Goal: Information Seeking & Learning: Find contact information

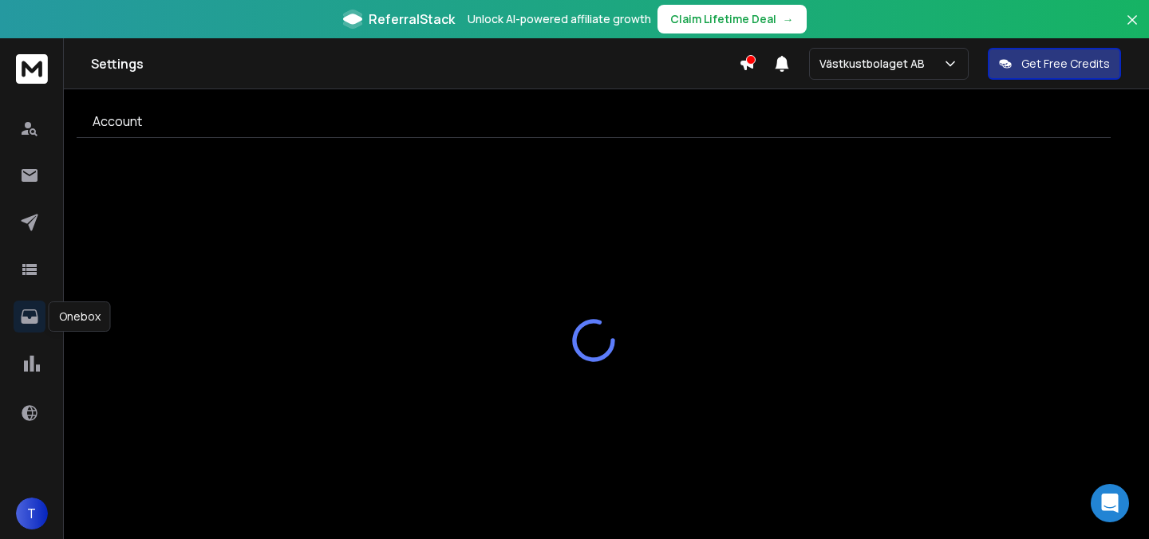
click at [29, 317] on icon at bounding box center [29, 316] width 19 height 19
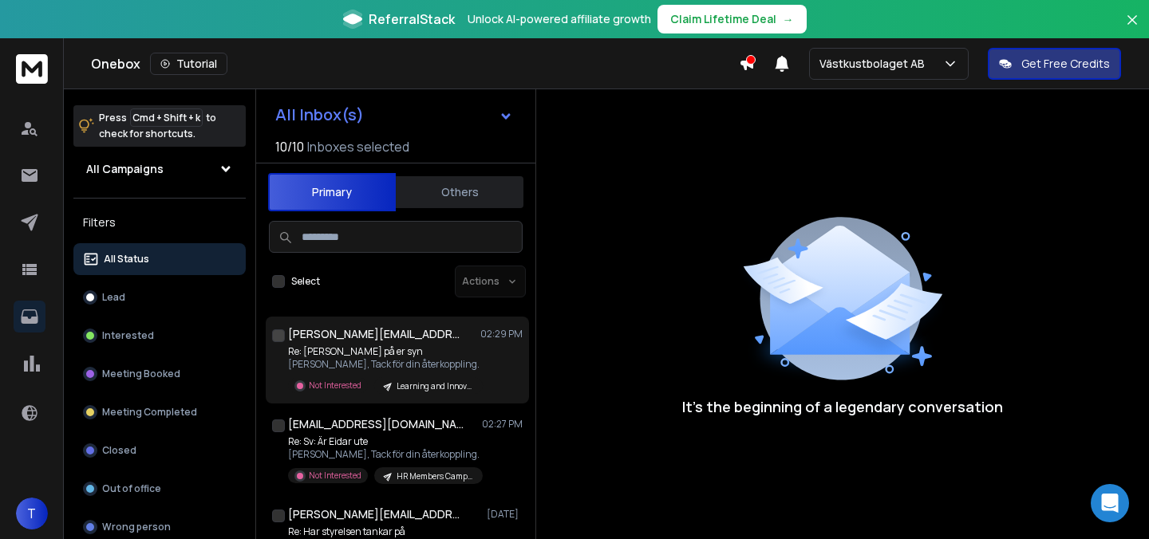
scroll to position [37, 0]
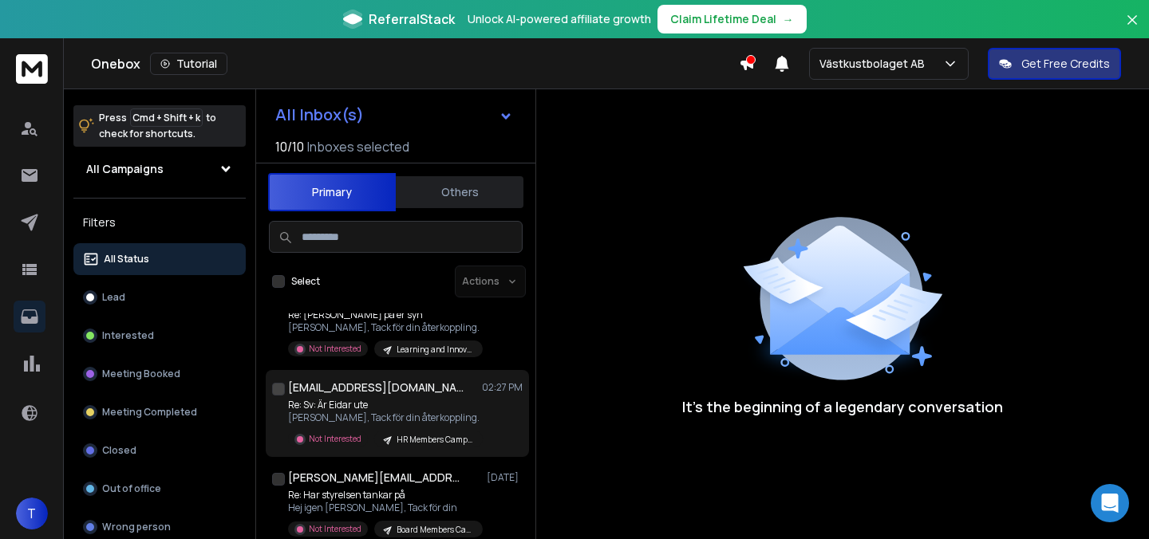
click at [357, 389] on h1 "[EMAIL_ADDRESS][DOMAIN_NAME]" at bounding box center [376, 388] width 176 height 16
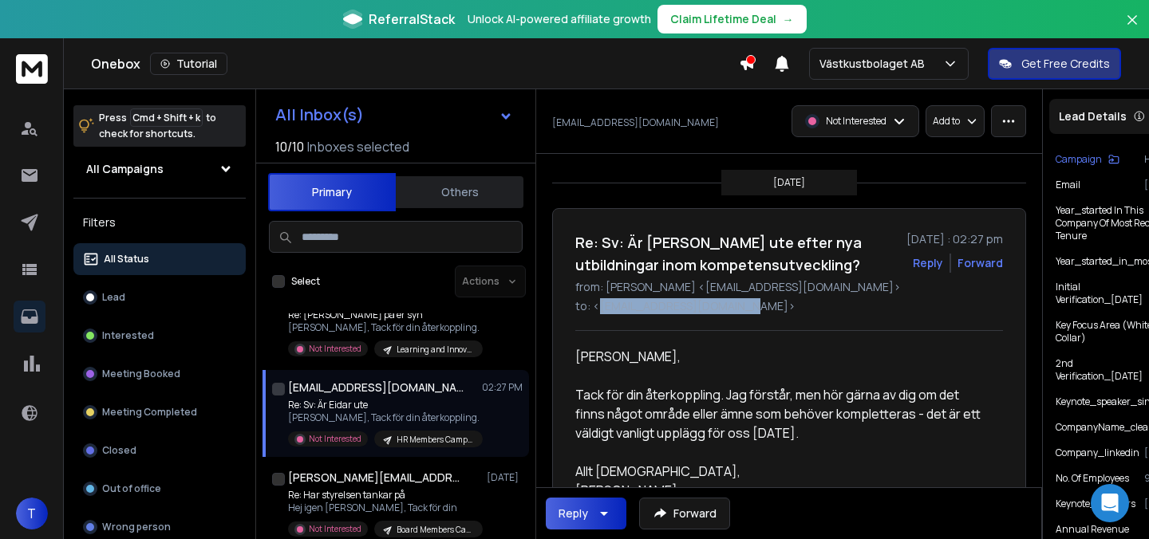
drag, startPoint x: 737, startPoint y: 308, endPoint x: 600, endPoint y: 304, distance: 136.5
click at [600, 304] on p "to: <[EMAIL_ADDRESS][DOMAIN_NAME]>" at bounding box center [789, 306] width 428 height 16
copy p "[EMAIL_ADDRESS][DOMAIN_NAME]"
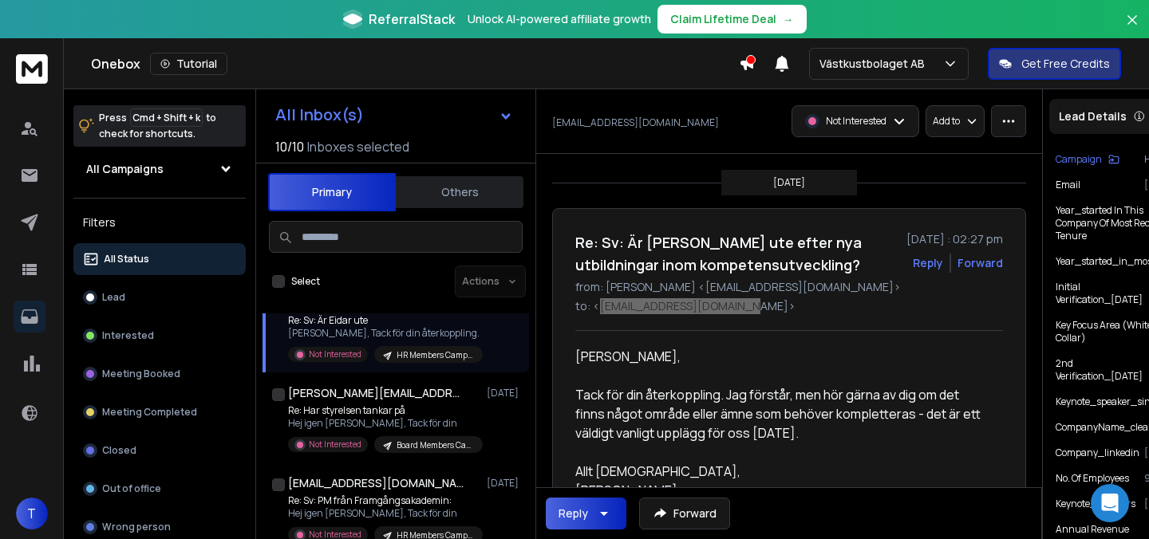
scroll to position [124, 0]
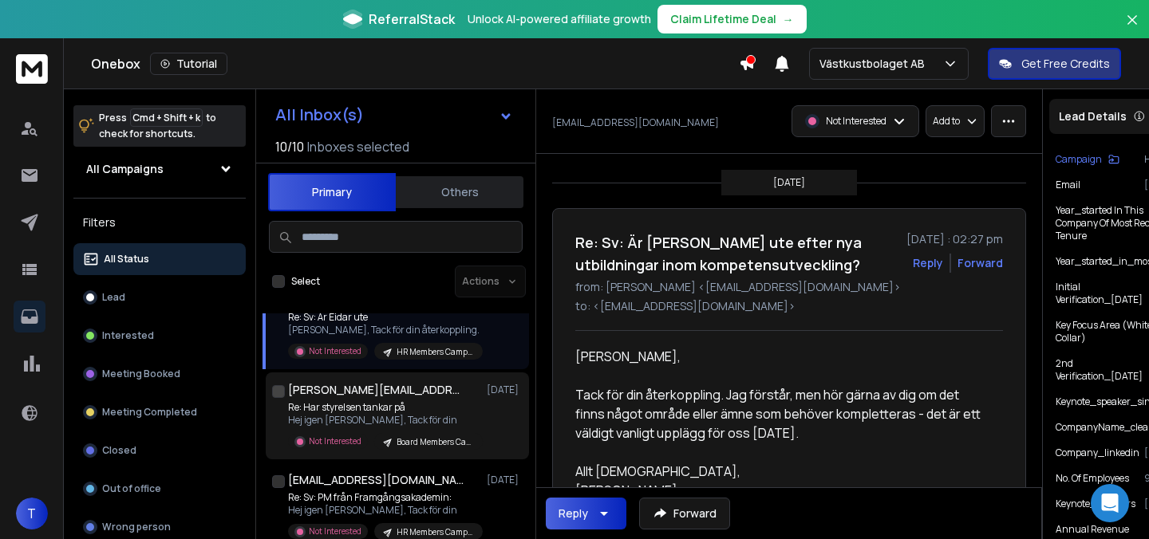
click at [385, 402] on p "Re: Har styrelsen tankar på" at bounding box center [384, 407] width 192 height 13
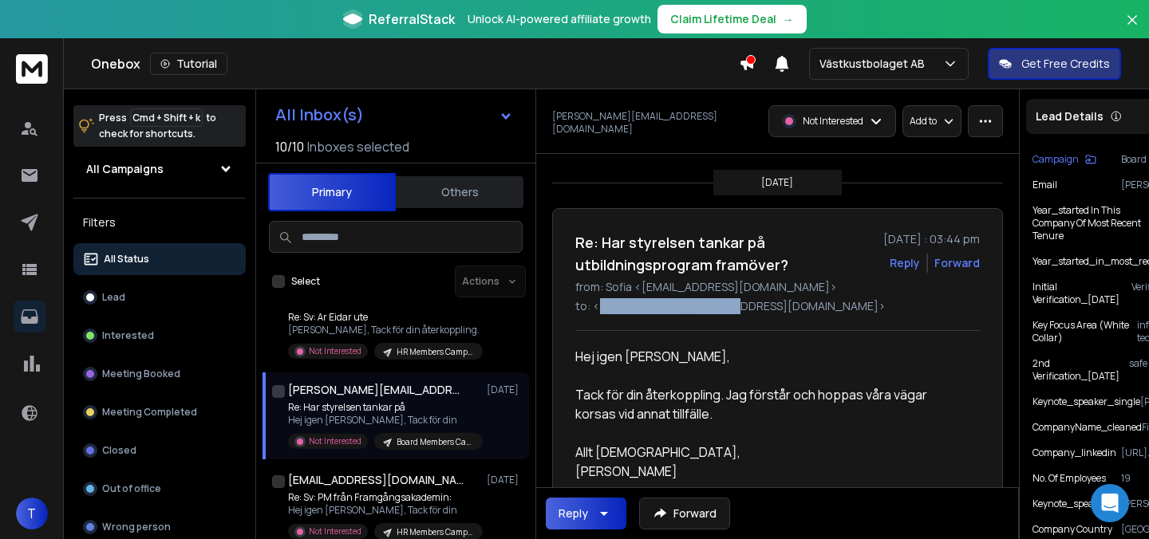
drag, startPoint x: 715, startPoint y: 305, endPoint x: 597, endPoint y: 306, distance: 118.1
click at [597, 306] on p "to: <[PERSON_NAME][EMAIL_ADDRESS][DOMAIN_NAME]>" at bounding box center [777, 306] width 405 height 16
copy p "[PERSON_NAME][EMAIL_ADDRESS][DOMAIN_NAME]"
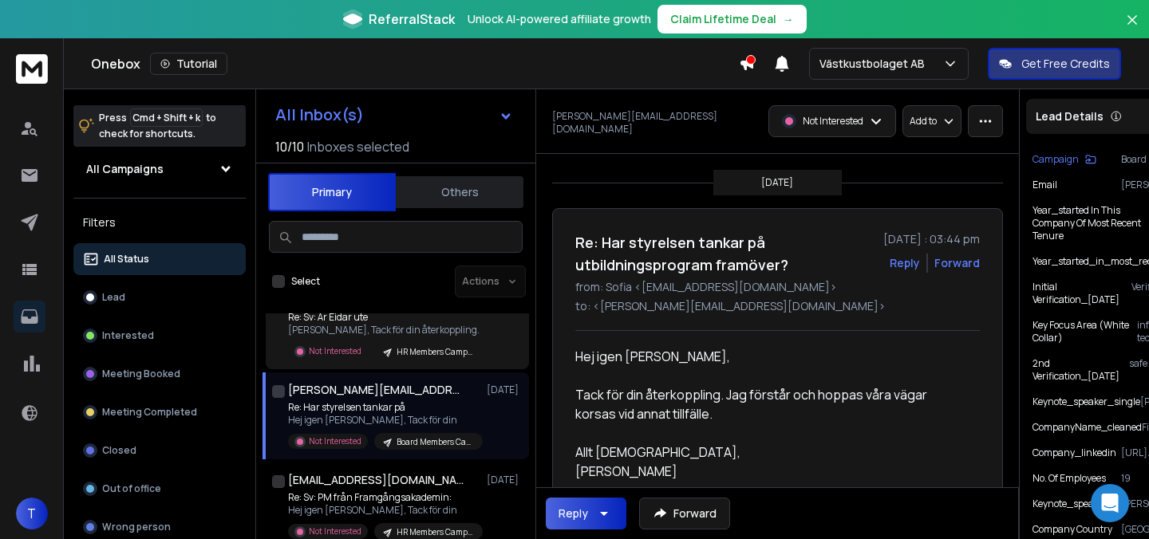
click at [369, 322] on p "Re: Sv: Är Eidar ute" at bounding box center [384, 317] width 192 height 13
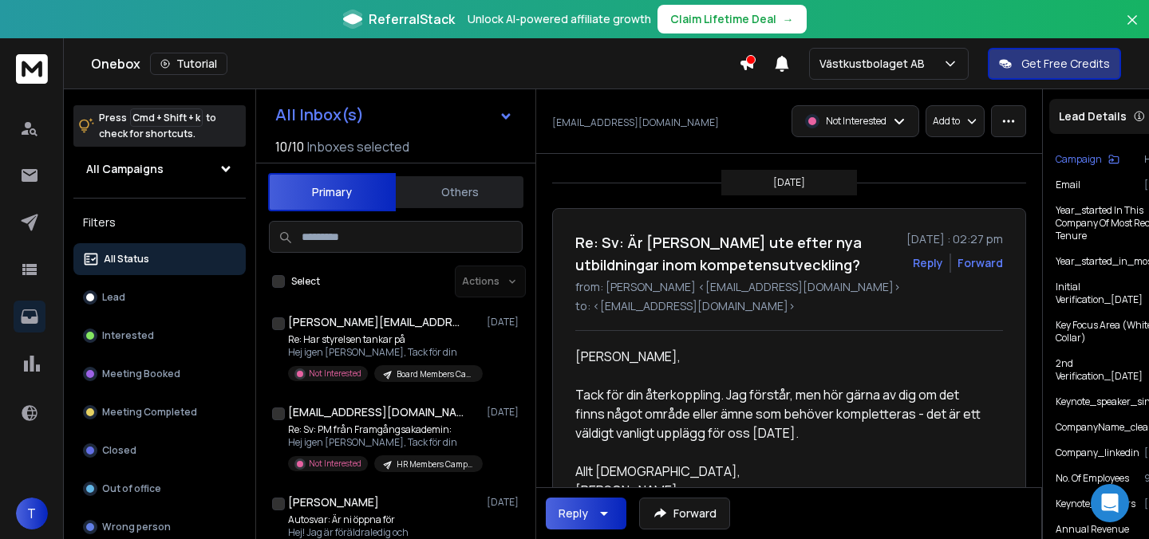
scroll to position [215, 0]
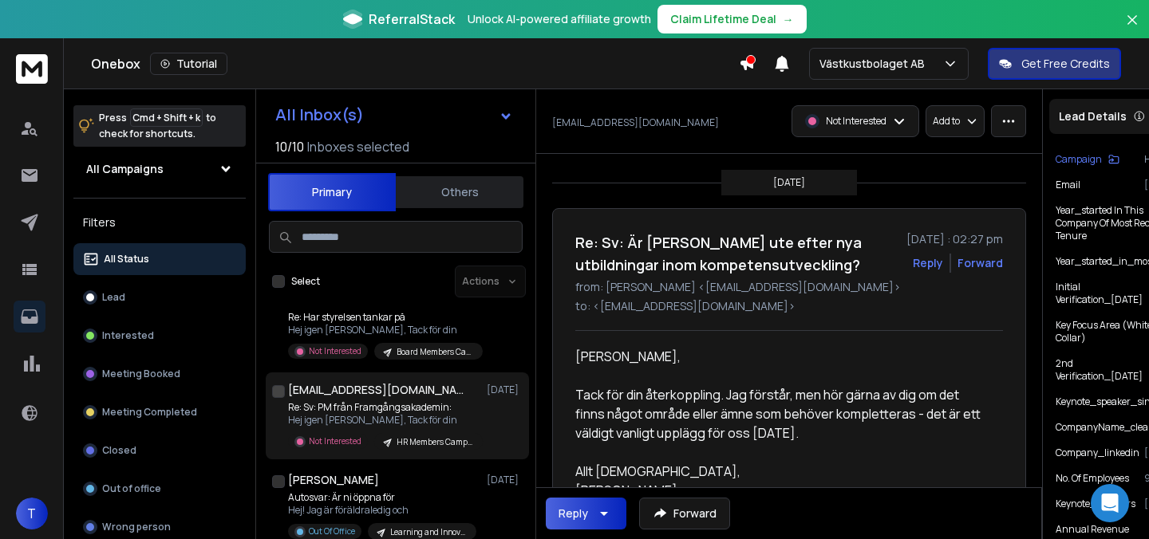
click at [382, 401] on p "Re: Sv: PM från Framgångsakademin:" at bounding box center [384, 407] width 192 height 13
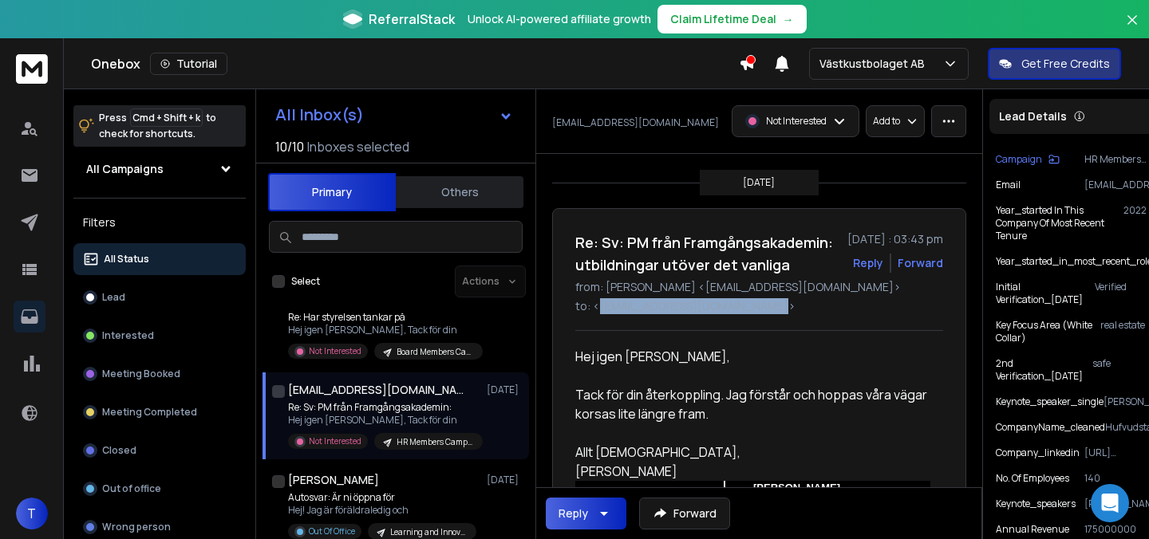
drag, startPoint x: 749, startPoint y: 306, endPoint x: 600, endPoint y: 311, distance: 149.3
click at [600, 311] on p "to: <[EMAIL_ADDRESS][DOMAIN_NAME]>" at bounding box center [759, 306] width 368 height 16
copy p "[EMAIL_ADDRESS][DOMAIN_NAME]"
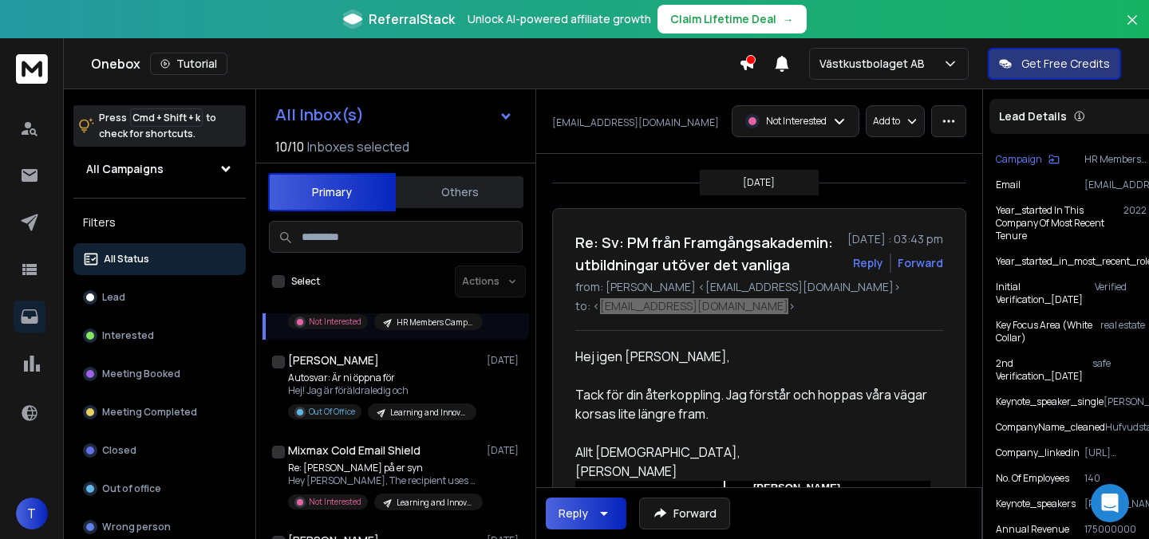
scroll to position [286, 0]
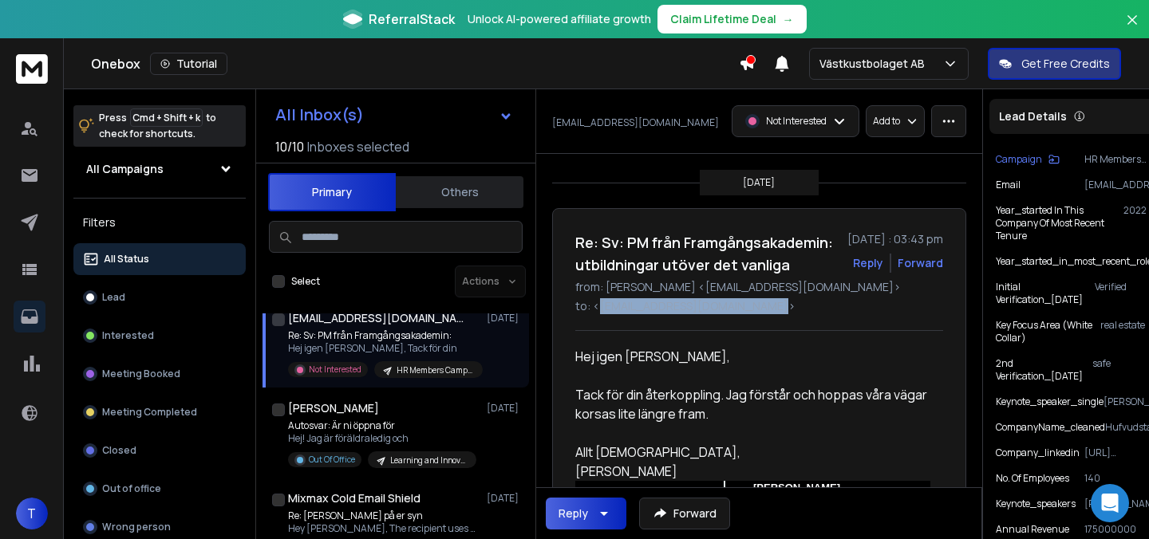
copy p "[EMAIL_ADDRESS][DOMAIN_NAME]"
click at [741, 308] on p "to: <[EMAIL_ADDRESS][DOMAIN_NAME]>" at bounding box center [759, 306] width 368 height 16
drag, startPoint x: 753, startPoint y: 308, endPoint x: 603, endPoint y: 306, distance: 150.0
click at [603, 306] on p "to: <[EMAIL_ADDRESS][DOMAIN_NAME]>" at bounding box center [759, 306] width 368 height 16
copy p "[EMAIL_ADDRESS][DOMAIN_NAME]"
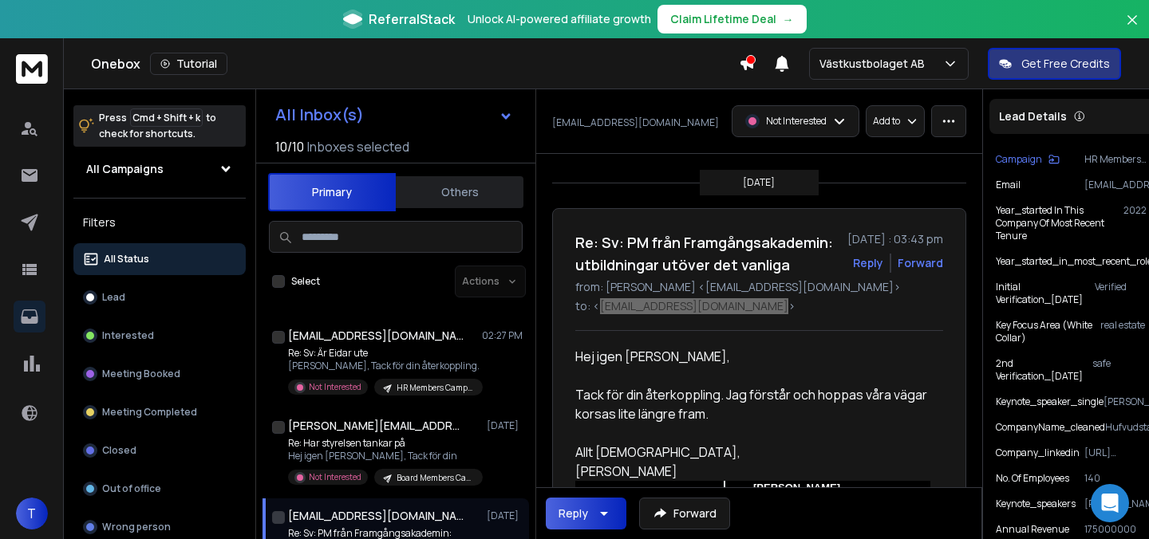
scroll to position [0, 0]
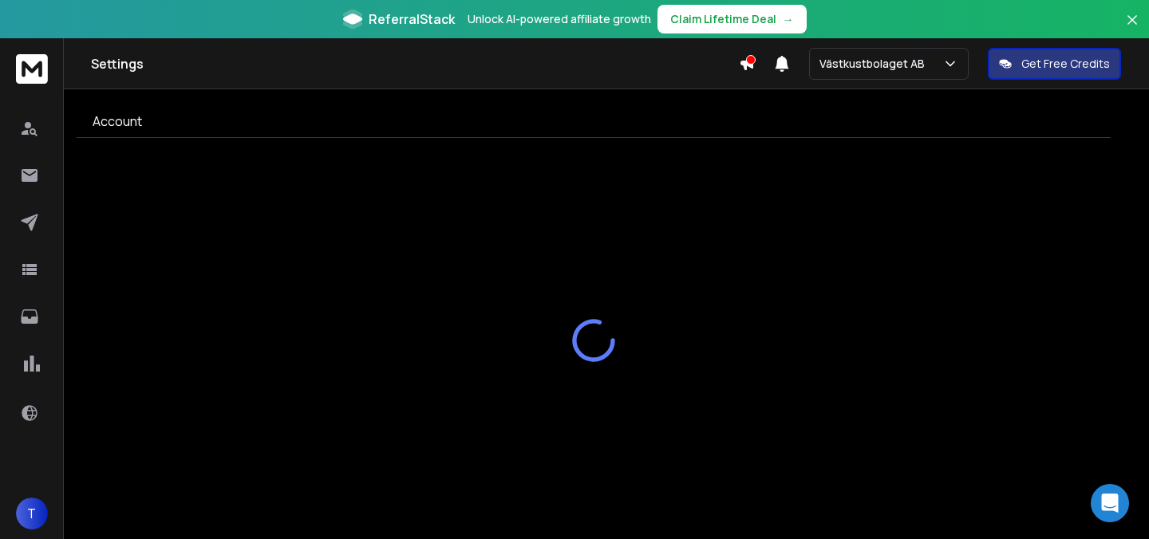
click at [38, 68] on icon at bounding box center [32, 69] width 32 height 30
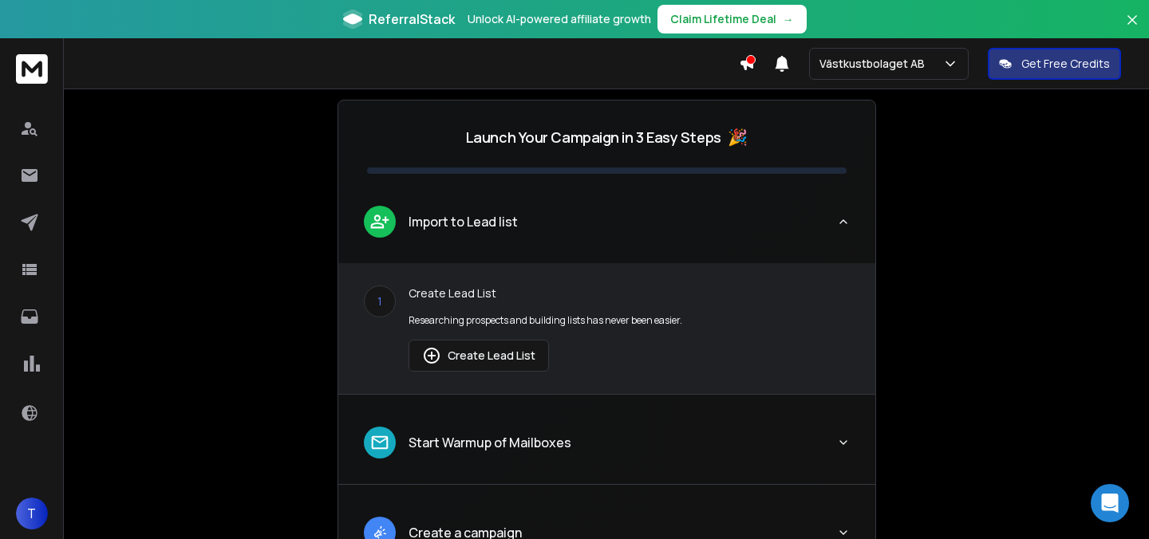
scroll to position [198, 0]
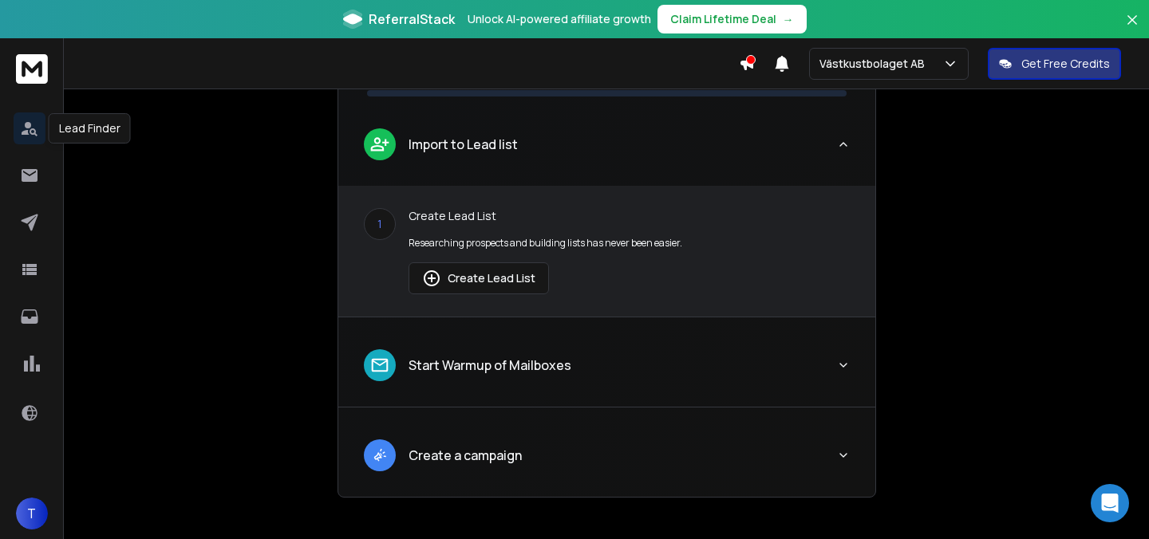
click at [30, 140] on link at bounding box center [30, 129] width 32 height 32
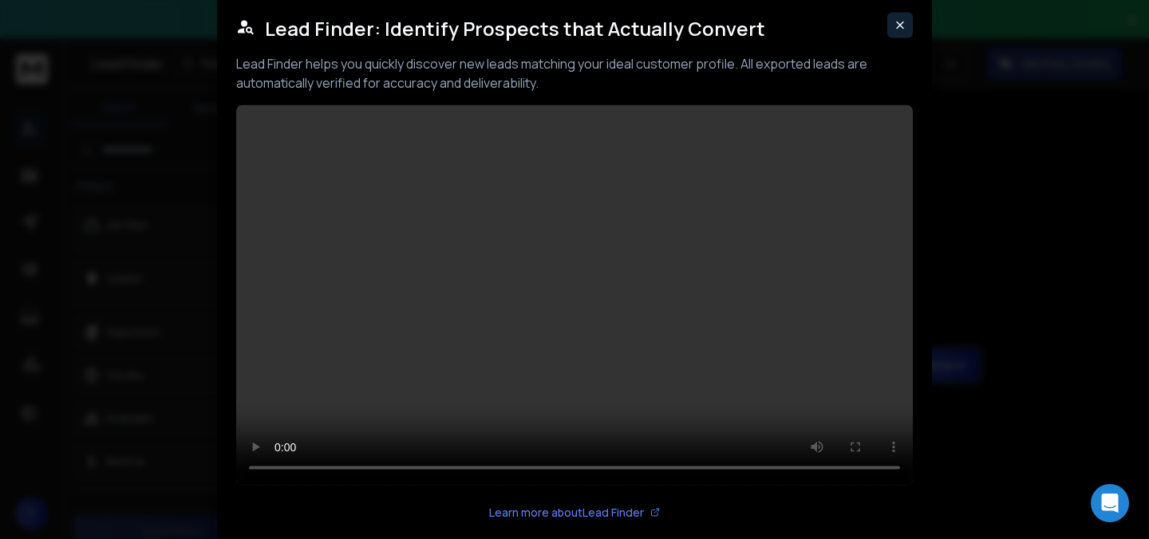
click at [904, 17] on button at bounding box center [900, 26] width 26 height 26
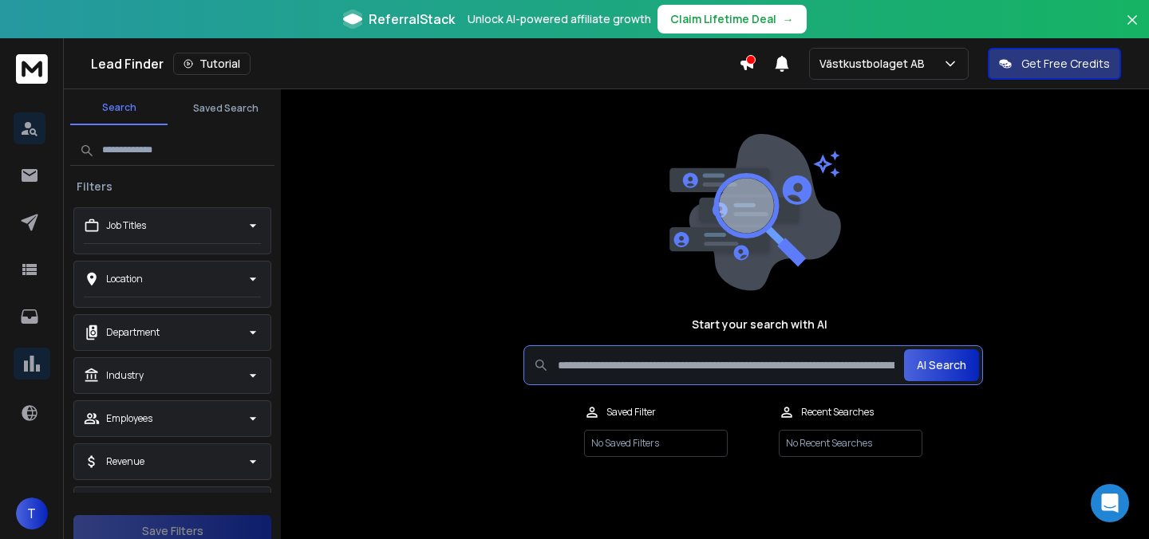
click at [28, 354] on icon at bounding box center [32, 364] width 24 height 24
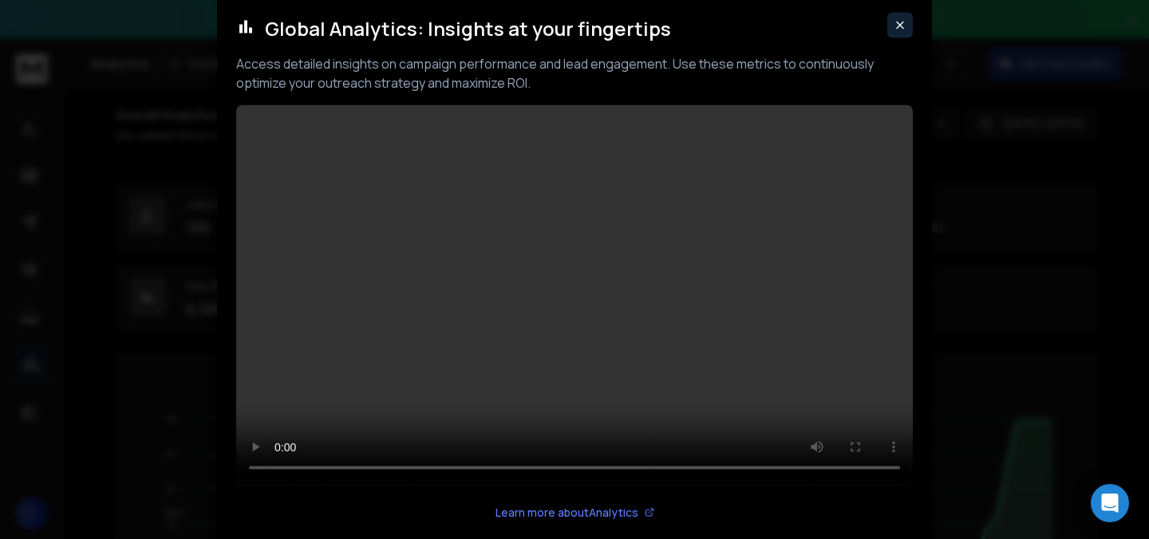
click at [908, 28] on button at bounding box center [900, 26] width 26 height 26
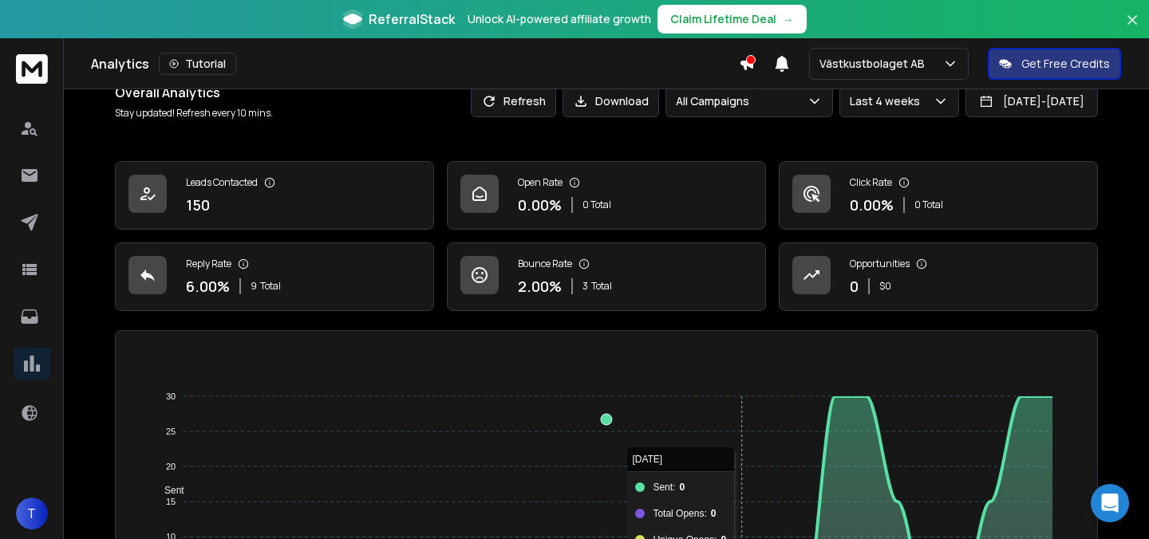
scroll to position [27, 0]
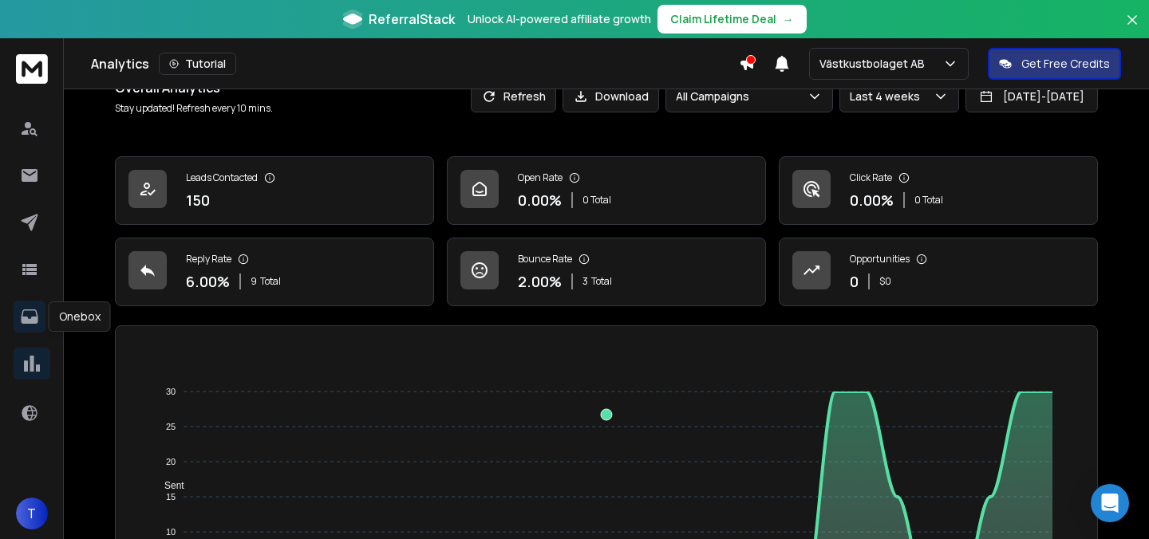
click at [20, 328] on link at bounding box center [30, 317] width 32 height 32
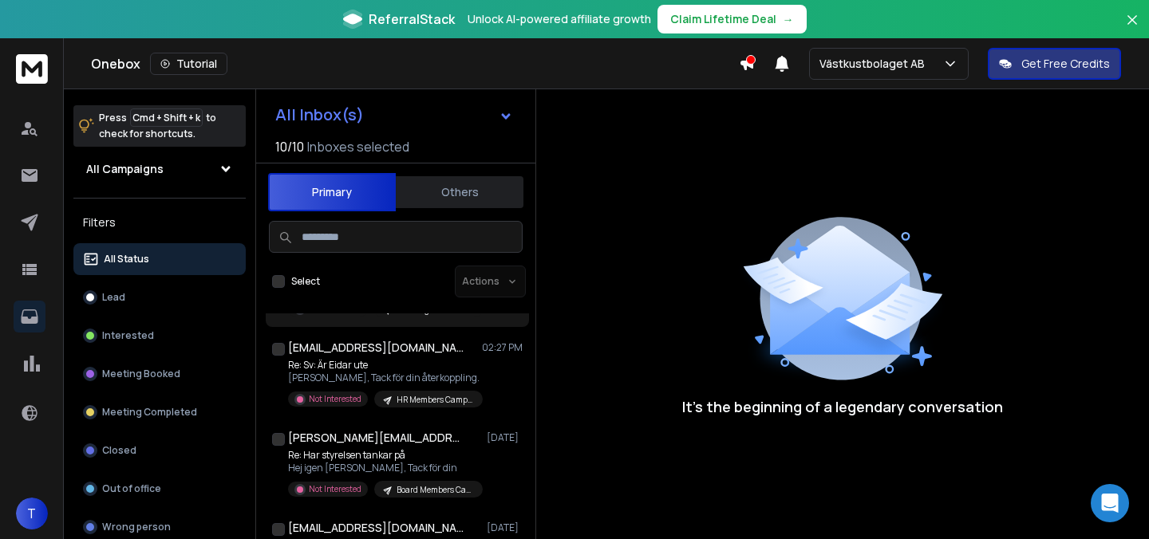
scroll to position [79, 0]
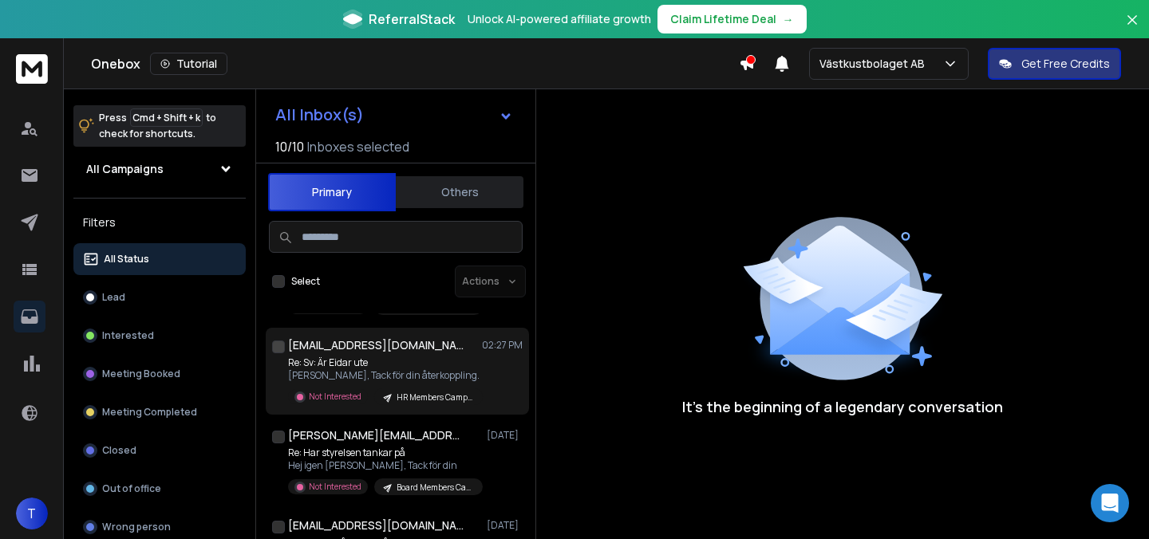
click at [404, 349] on h1 "[EMAIL_ADDRESS][DOMAIN_NAME]" at bounding box center [376, 346] width 176 height 16
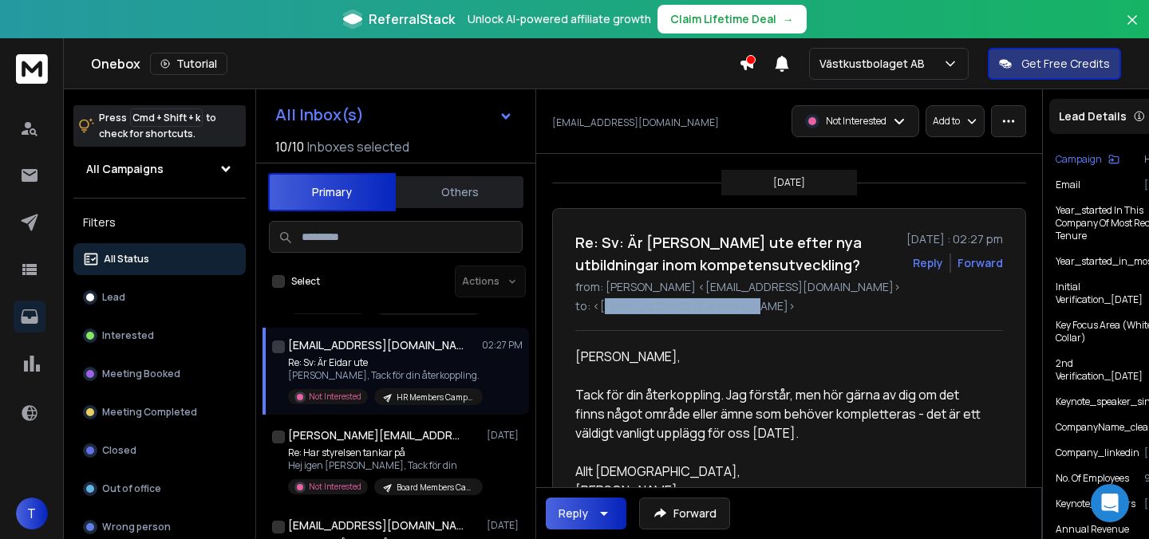
drag, startPoint x: 733, startPoint y: 309, endPoint x: 602, endPoint y: 308, distance: 131.7
click at [602, 308] on p "to: <[EMAIL_ADDRESS][DOMAIN_NAME]>" at bounding box center [789, 306] width 428 height 16
drag, startPoint x: 735, startPoint y: 308, endPoint x: 600, endPoint y: 305, distance: 134.9
click at [600, 305] on p "to: <[EMAIL_ADDRESS][DOMAIN_NAME]>" at bounding box center [789, 306] width 428 height 16
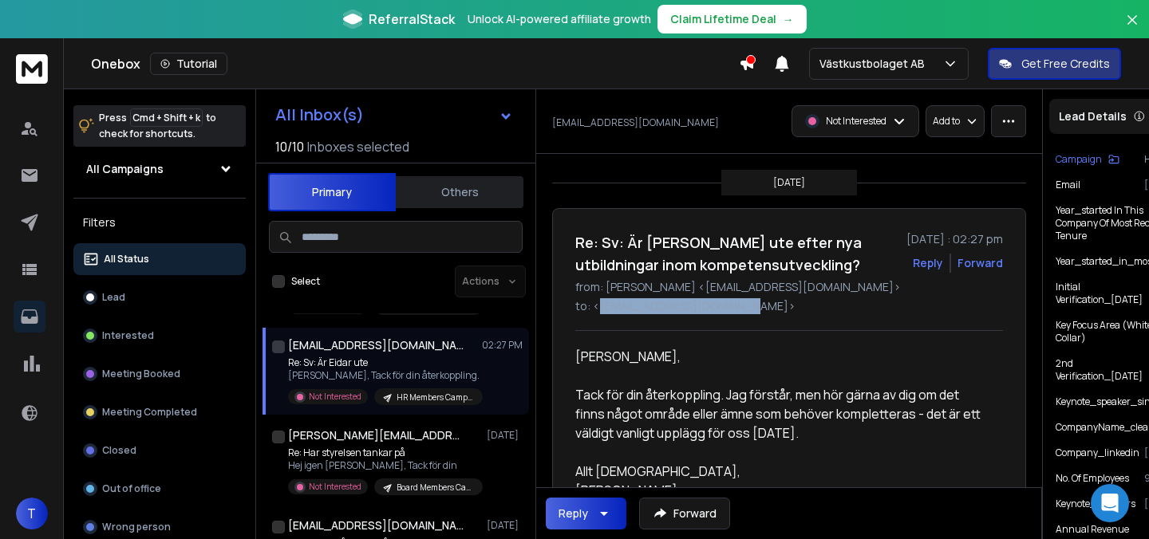
copy p "[EMAIL_ADDRESS][DOMAIN_NAME]"
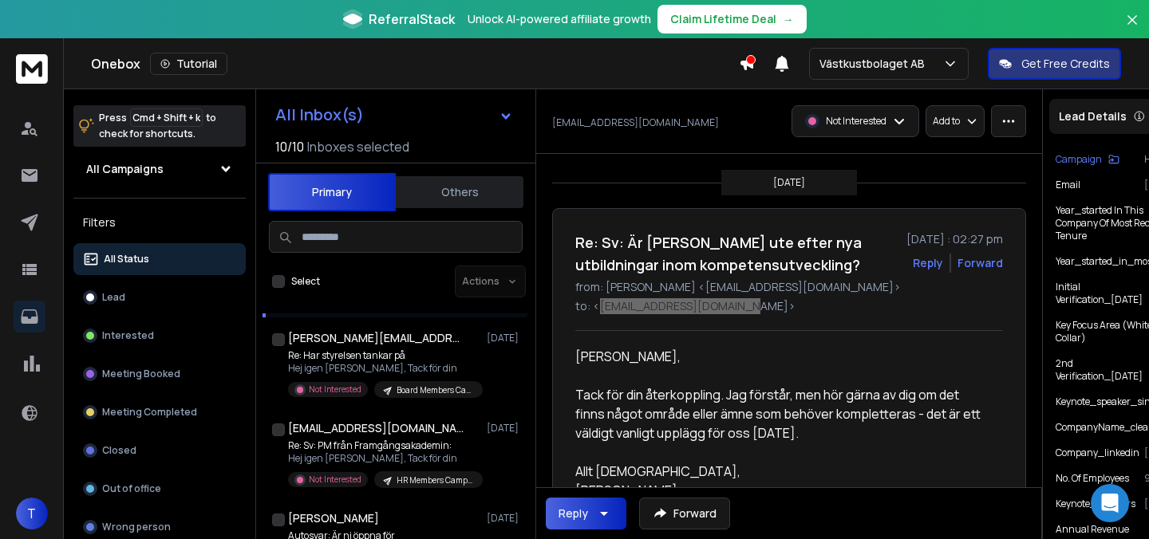
scroll to position [179, 0]
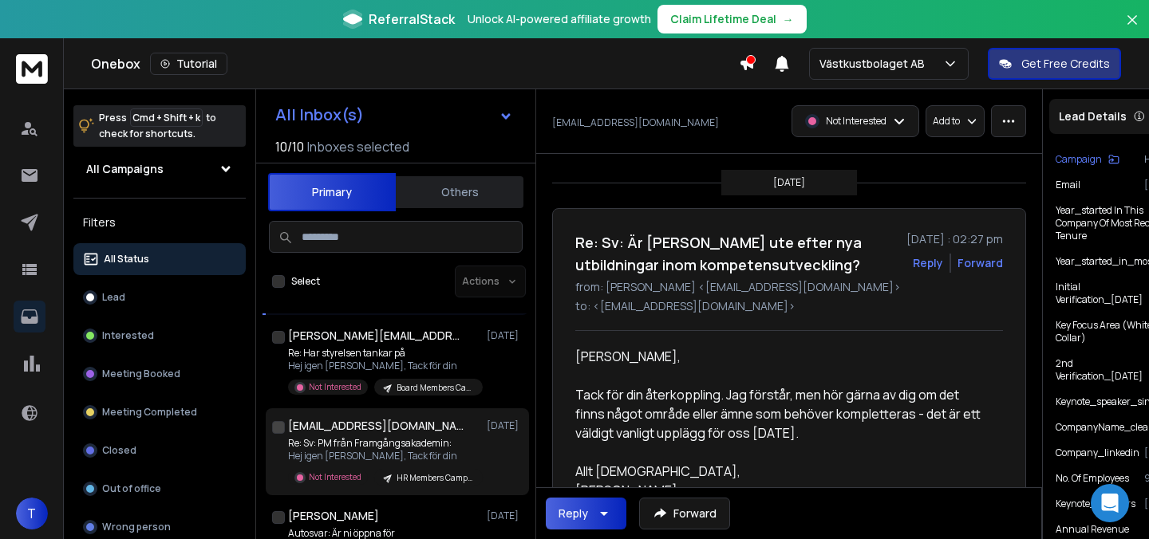
click at [385, 435] on div "Ulrika.Frisk@hufvudstaden.se 09 Oct Re: Sv: PM från Framgångsakademin: Hej igen…" at bounding box center [405, 452] width 235 height 68
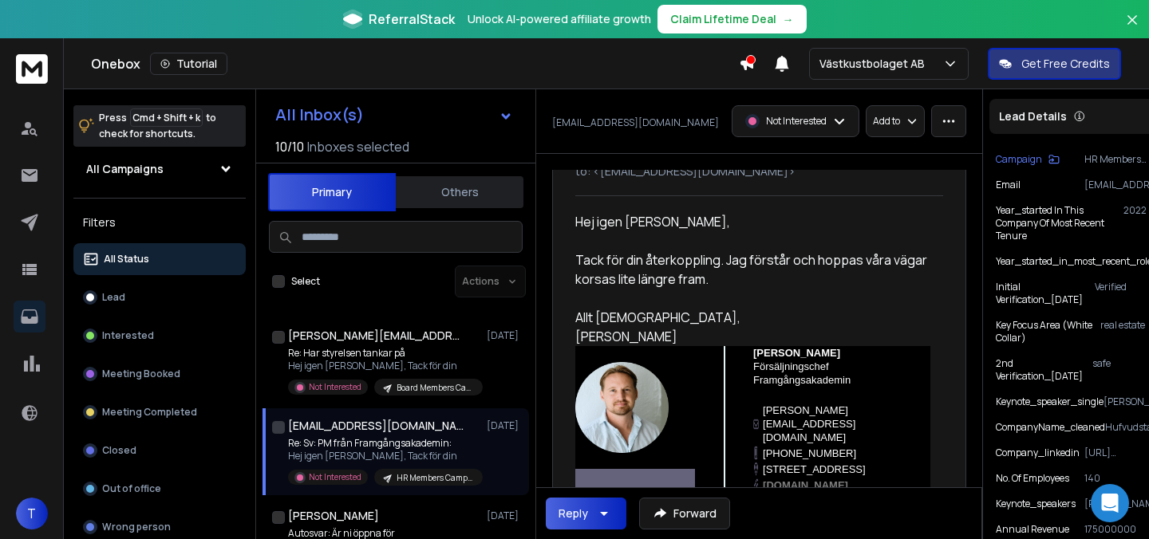
scroll to position [0, 0]
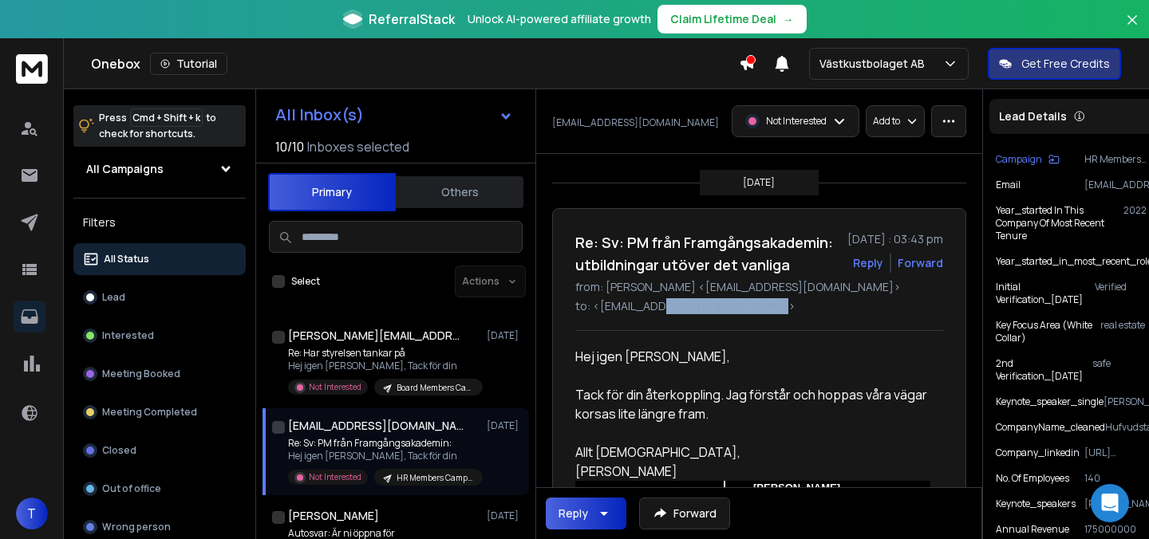
drag, startPoint x: 752, startPoint y: 310, endPoint x: 644, endPoint y: 310, distance: 107.7
click at [644, 310] on p "to: <[EMAIL_ADDRESS][DOMAIN_NAME]>" at bounding box center [759, 306] width 368 height 16
